Goal: Task Accomplishment & Management: Manage account settings

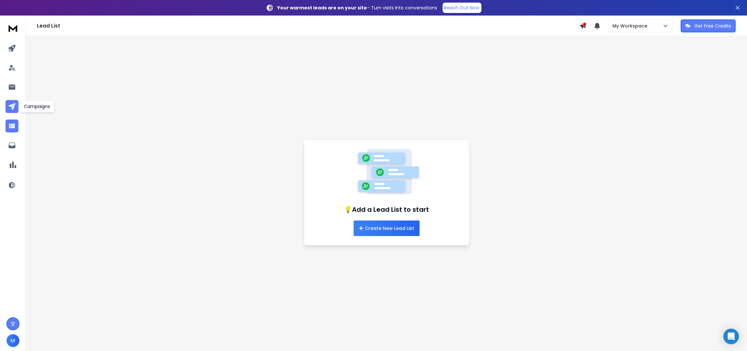
click at [7, 107] on link at bounding box center [11, 106] width 13 height 13
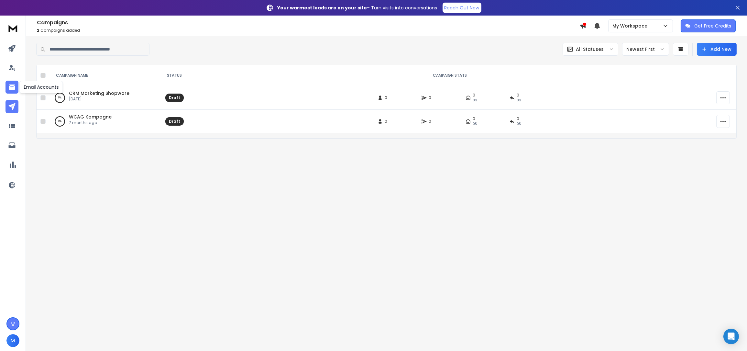
click at [11, 84] on icon at bounding box center [12, 87] width 8 height 8
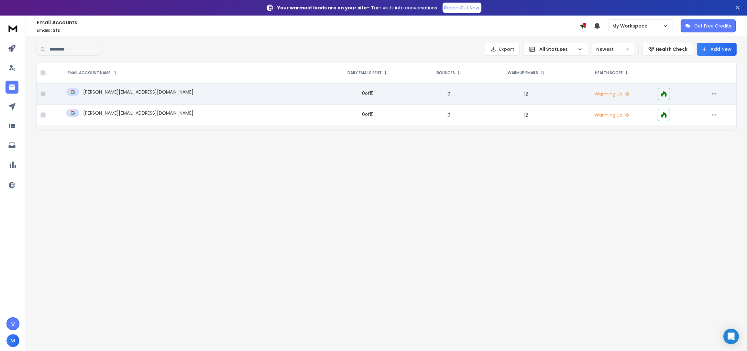
click at [660, 92] on icon at bounding box center [663, 94] width 6 height 6
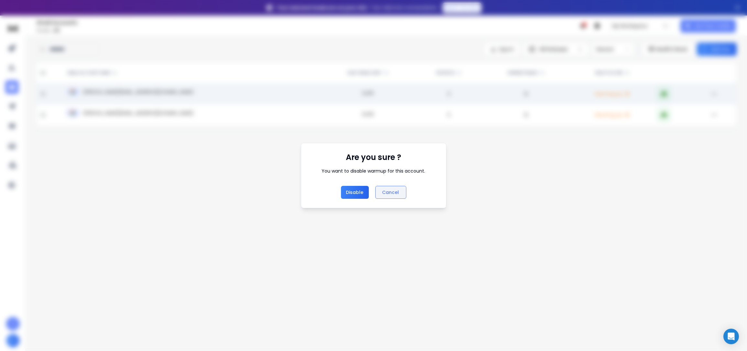
click at [653, 92] on div "Are you sure ? You want to disable warmup for this account. Disable Cancel" at bounding box center [373, 175] width 747 height 351
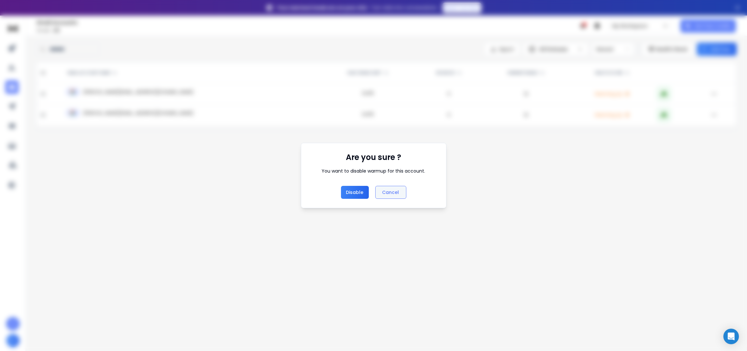
click at [401, 195] on button "Cancel" at bounding box center [390, 192] width 31 height 13
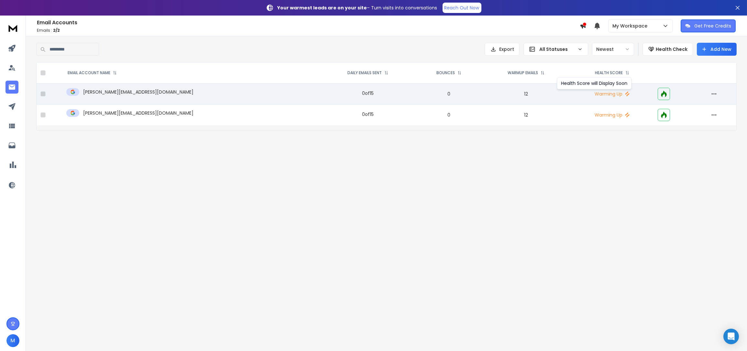
click at [582, 93] on p "Warming Up" at bounding box center [612, 94] width 76 height 6
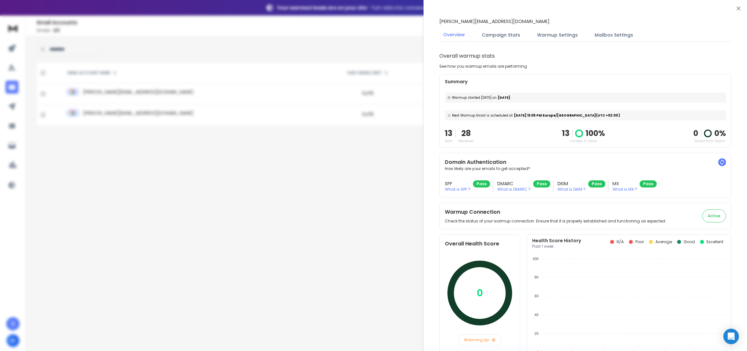
click at [586, 27] on div "[PERSON_NAME][EMAIL_ADDRESS][DOMAIN_NAME] Overview Campaign Stats Warmup Settin…" at bounding box center [585, 266] width 308 height 516
click at [591, 30] on button "Mailbox Settings" at bounding box center [614, 35] width 46 height 14
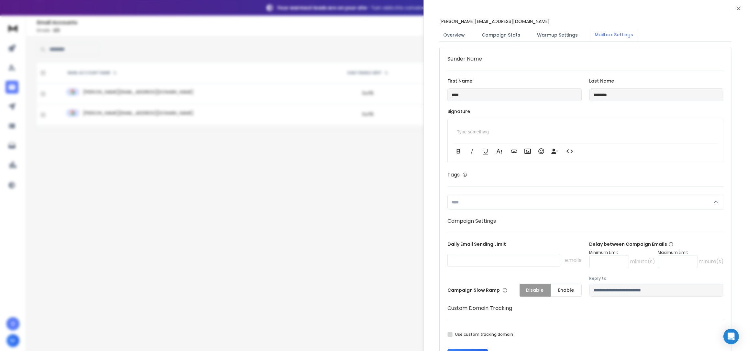
click at [549, 34] on button "Warmup Settings" at bounding box center [557, 35] width 49 height 14
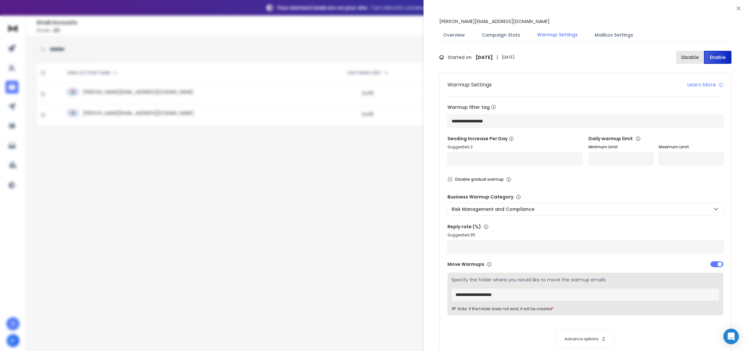
click at [498, 30] on button "Campaign Stats" at bounding box center [501, 35] width 46 height 14
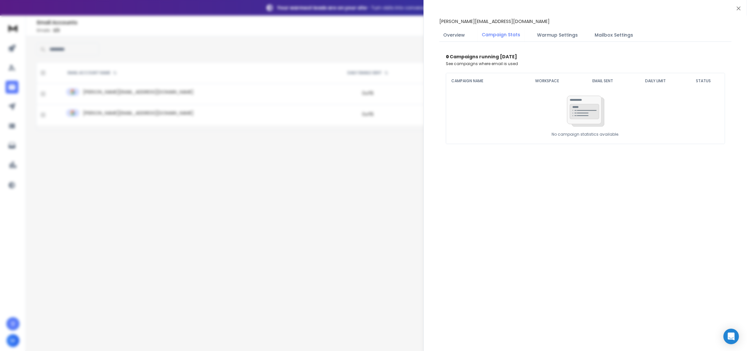
click at [453, 33] on button "Overview" at bounding box center [453, 35] width 29 height 14
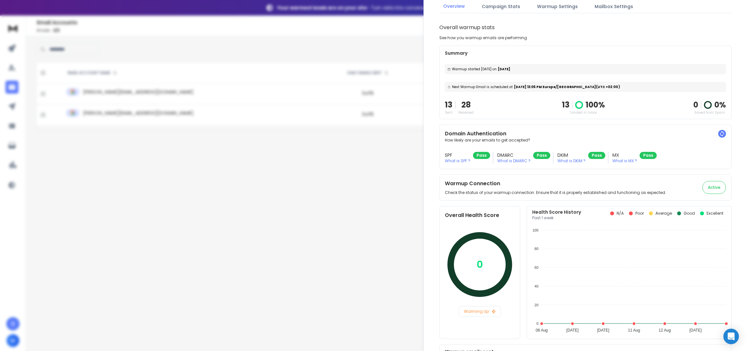
scroll to position [112, 0]
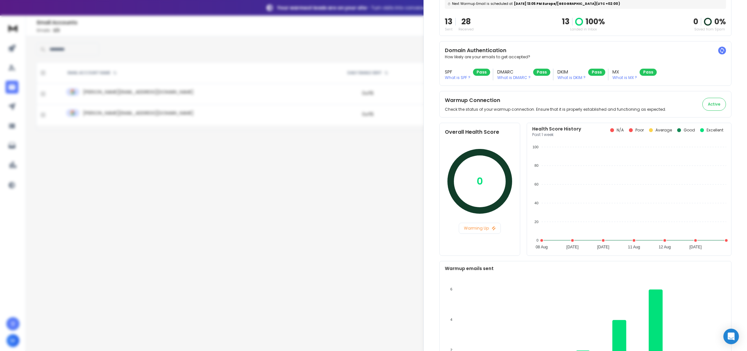
click at [300, 136] on div at bounding box center [373, 175] width 747 height 351
